Goal: Task Accomplishment & Management: Manage account settings

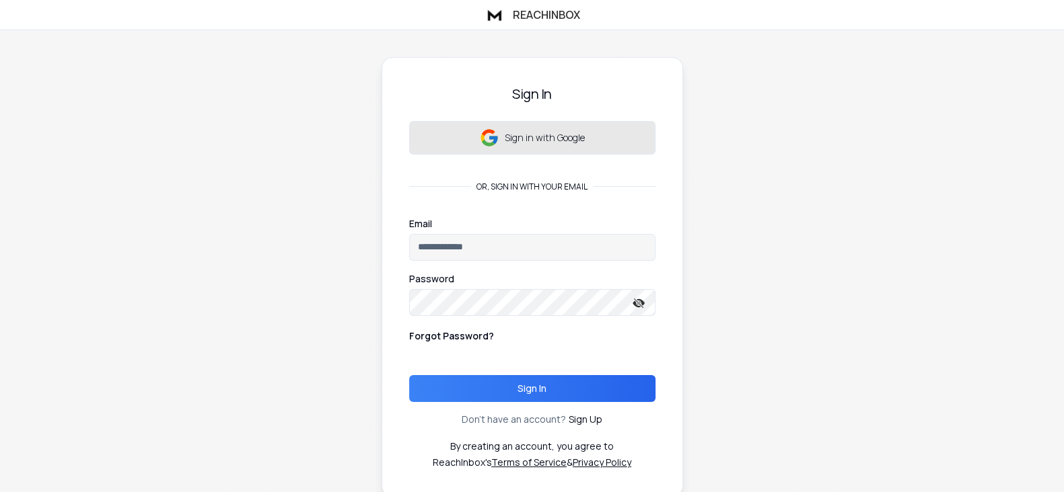
click at [550, 139] on p "Sign in with Google" at bounding box center [545, 137] width 80 height 13
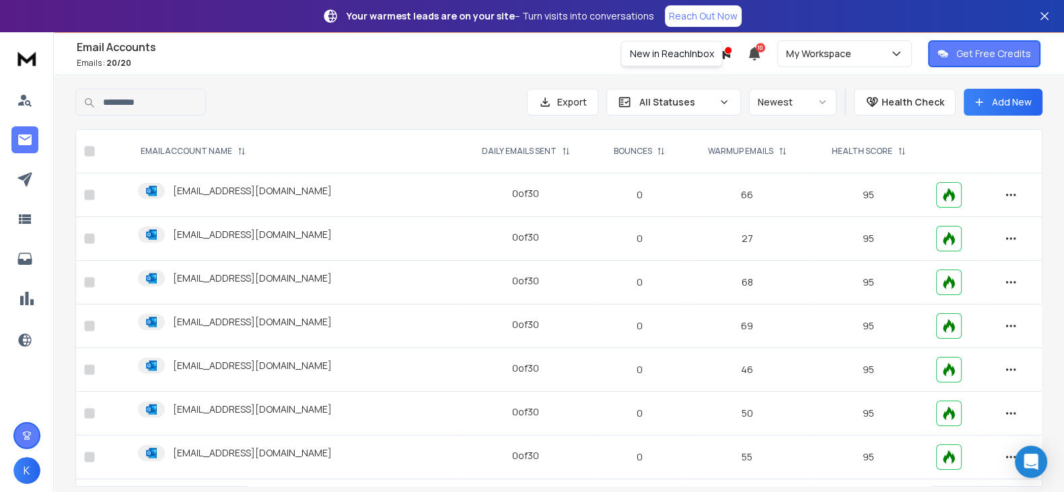
click at [731, 54] on icon at bounding box center [724, 53] width 13 height 13
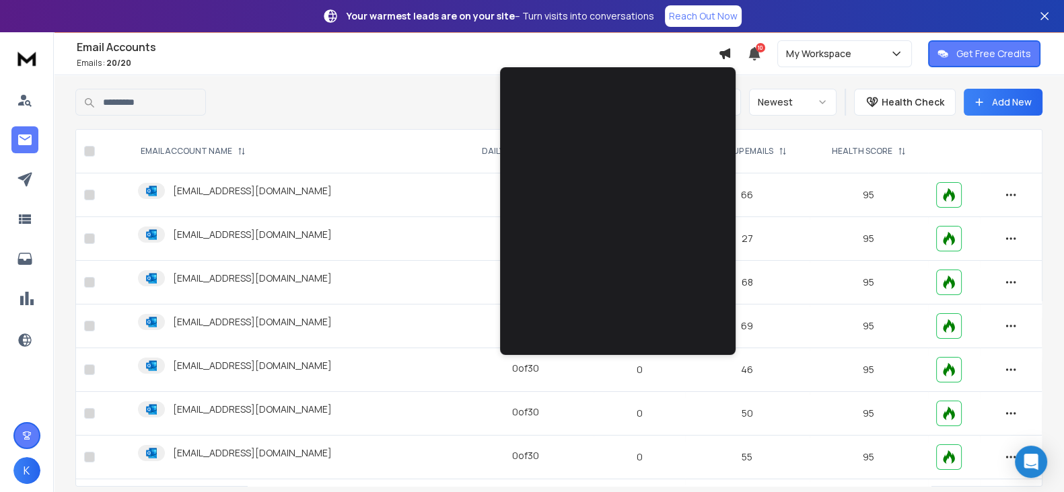
click at [404, 71] on div "Email Accounts Emails : 20 / 20 10 My Workspace Get Free Credits" at bounding box center [532, 53] width 1064 height 43
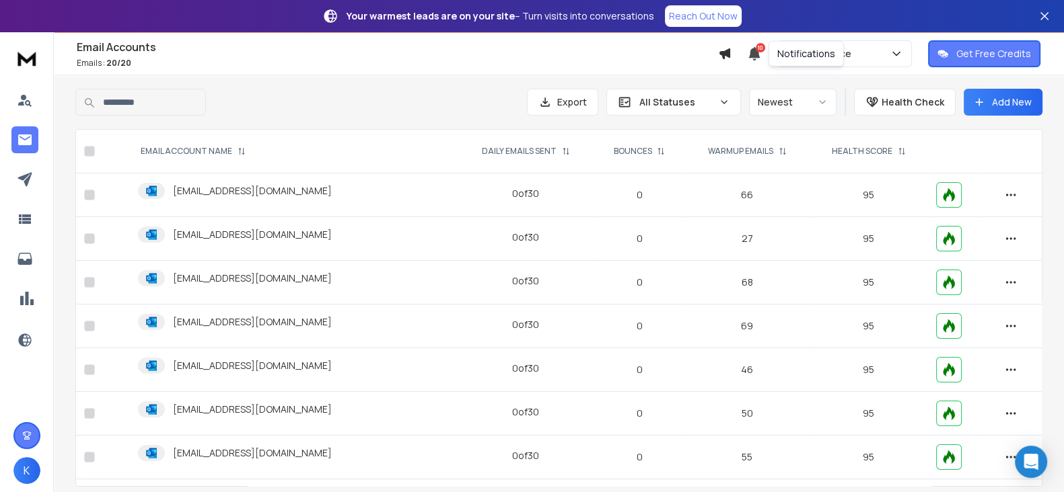
click at [760, 52] on icon at bounding box center [754, 52] width 12 height 13
